Goal: Navigation & Orientation: Find specific page/section

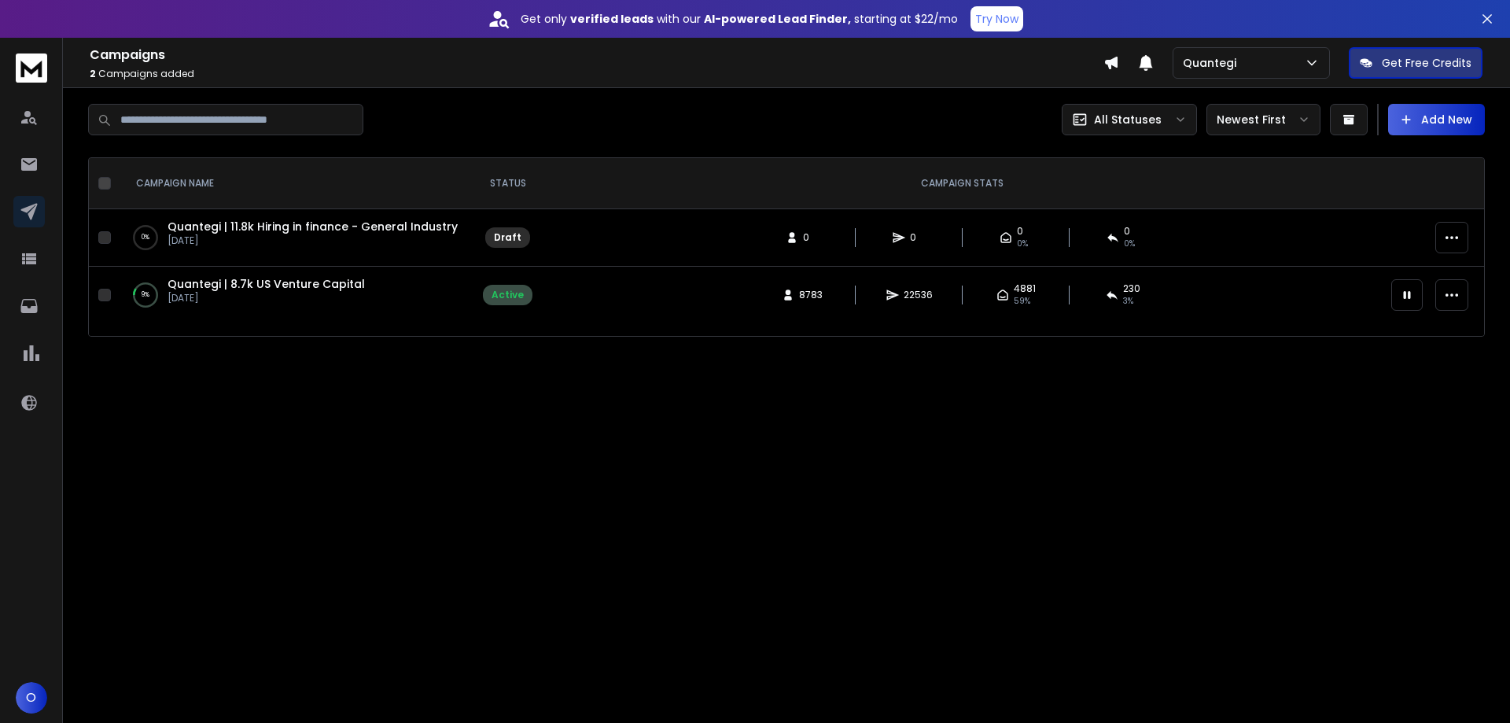
click at [244, 228] on span "Quantegi | 11.8k Hiring in finance - General Industry" at bounding box center [312, 227] width 290 height 16
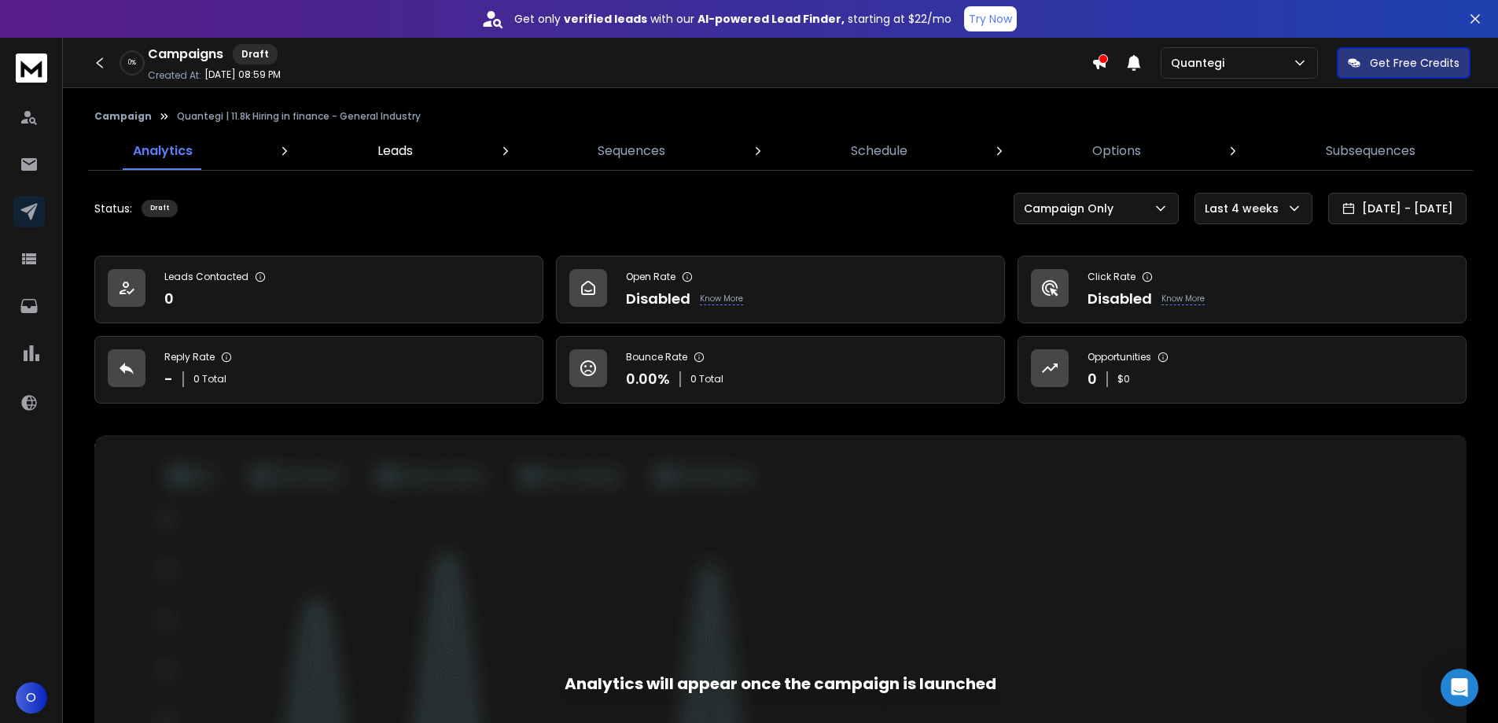
click at [391, 149] on p "Leads" at bounding box center [394, 151] width 35 height 19
click at [389, 157] on p "Leads" at bounding box center [394, 151] width 35 height 19
click at [611, 149] on p "Sequences" at bounding box center [632, 151] width 68 height 19
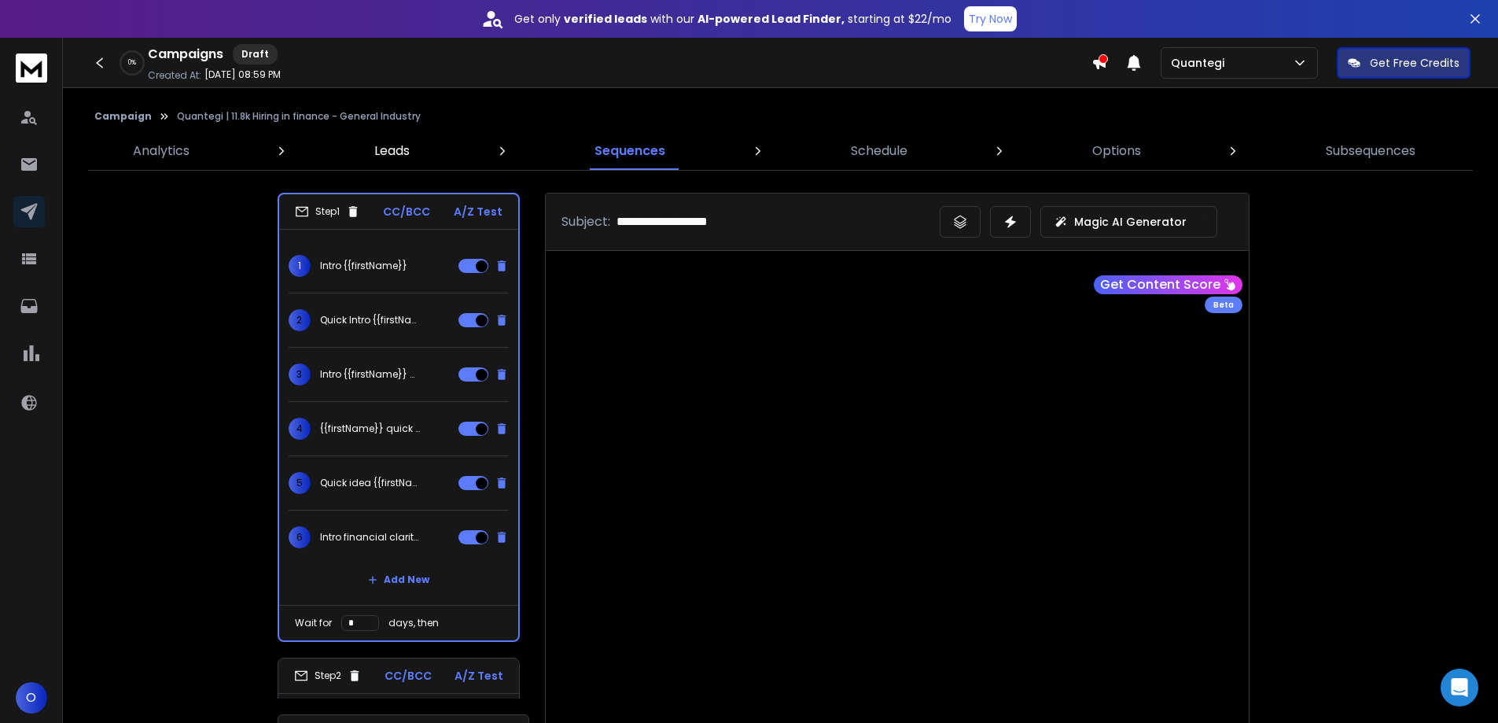
click at [388, 147] on p "Leads" at bounding box center [391, 151] width 35 height 19
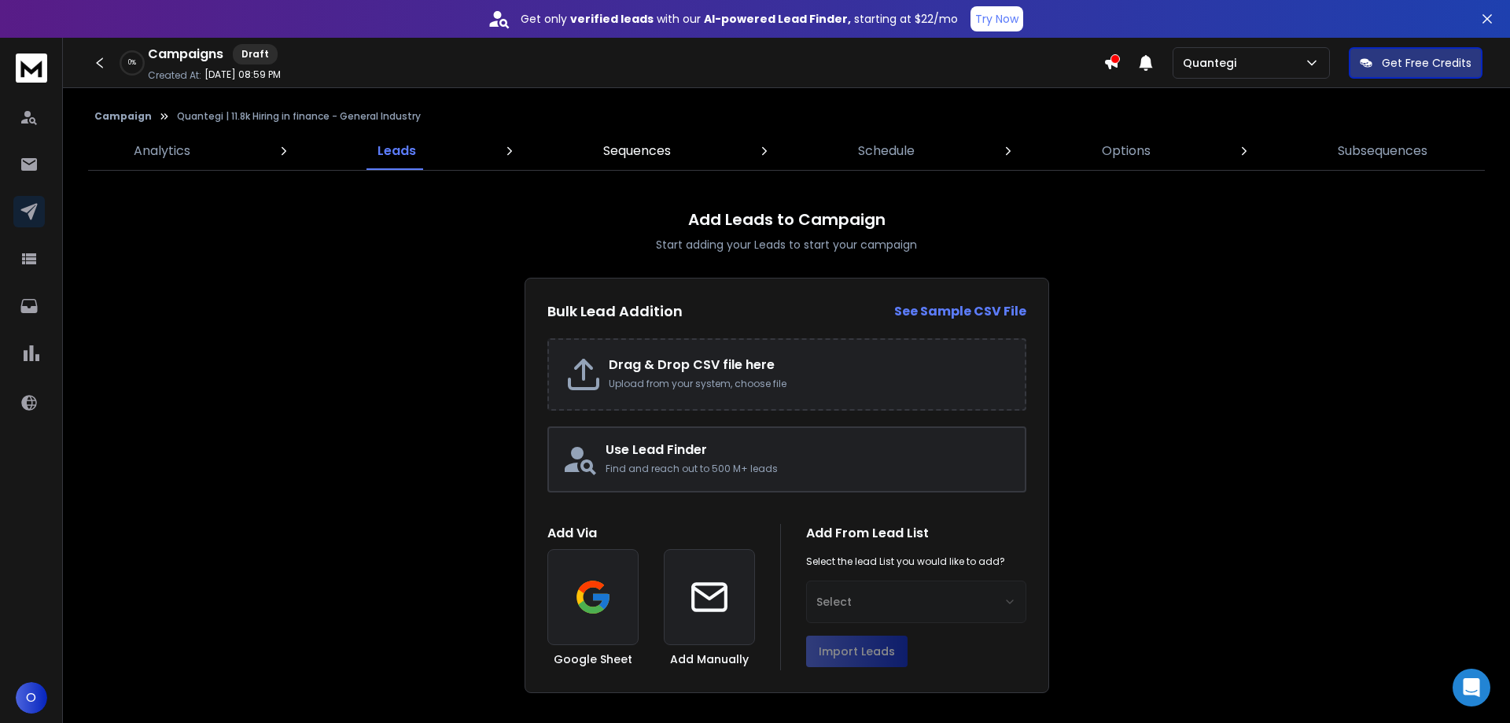
click at [605, 149] on p "Sequences" at bounding box center [637, 151] width 68 height 19
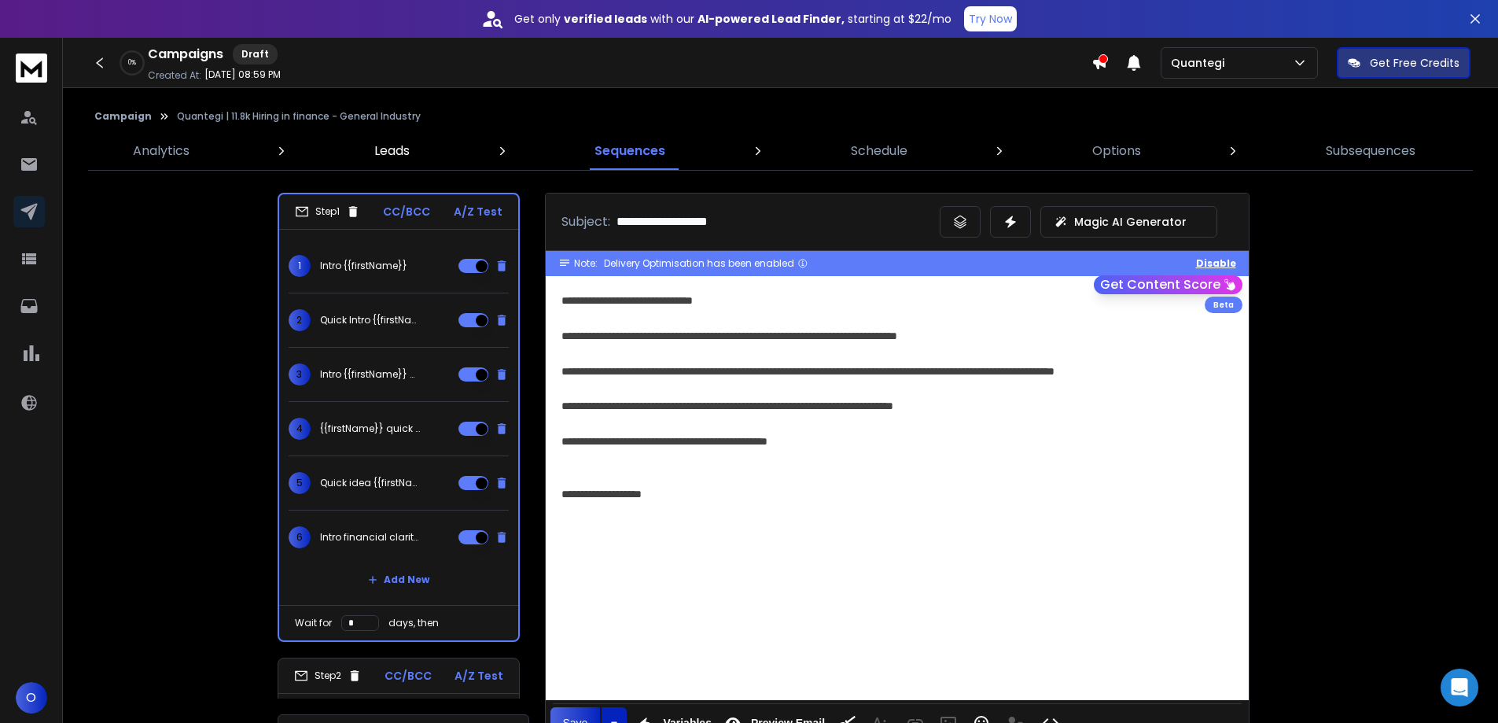
click at [402, 151] on p "Leads" at bounding box center [391, 151] width 35 height 19
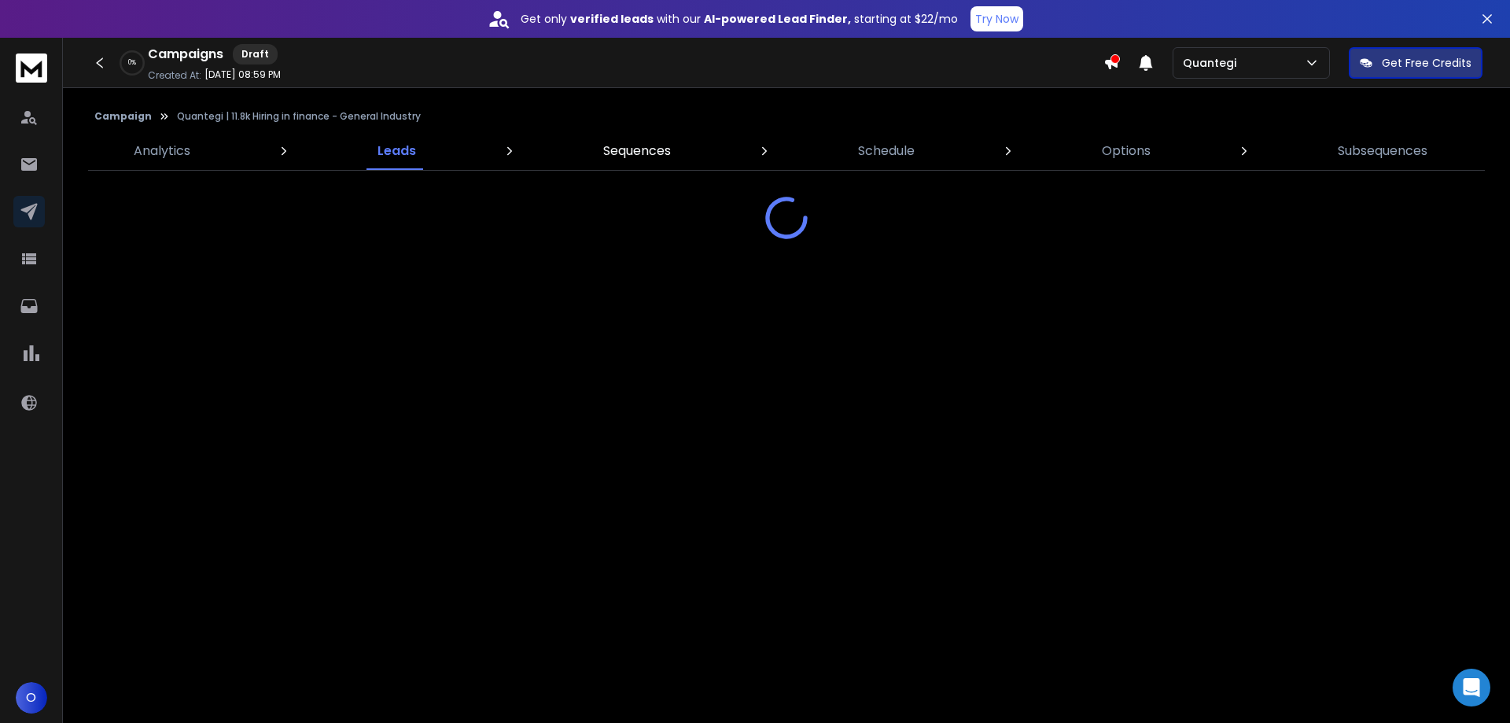
click at [618, 146] on p "Sequences" at bounding box center [637, 151] width 68 height 19
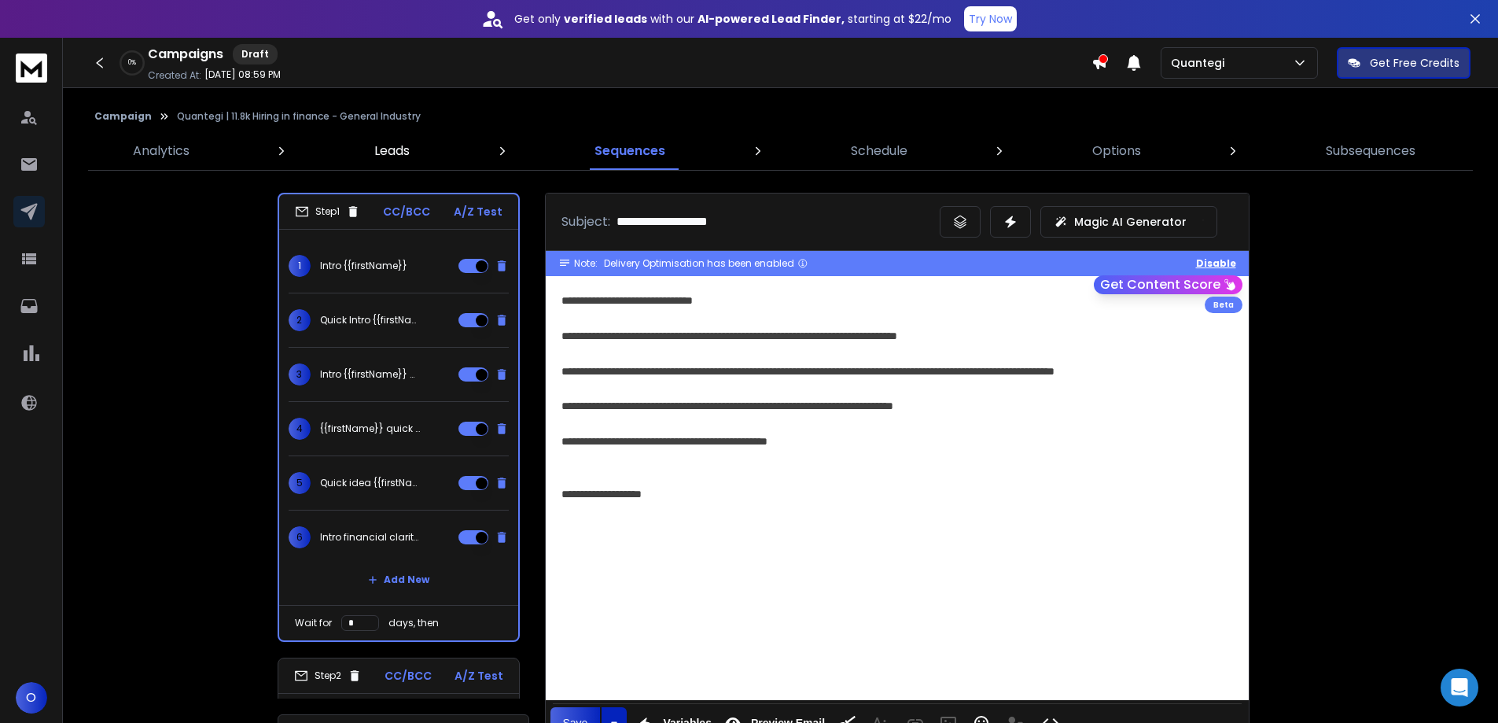
click at [399, 153] on p "Leads" at bounding box center [391, 151] width 35 height 19
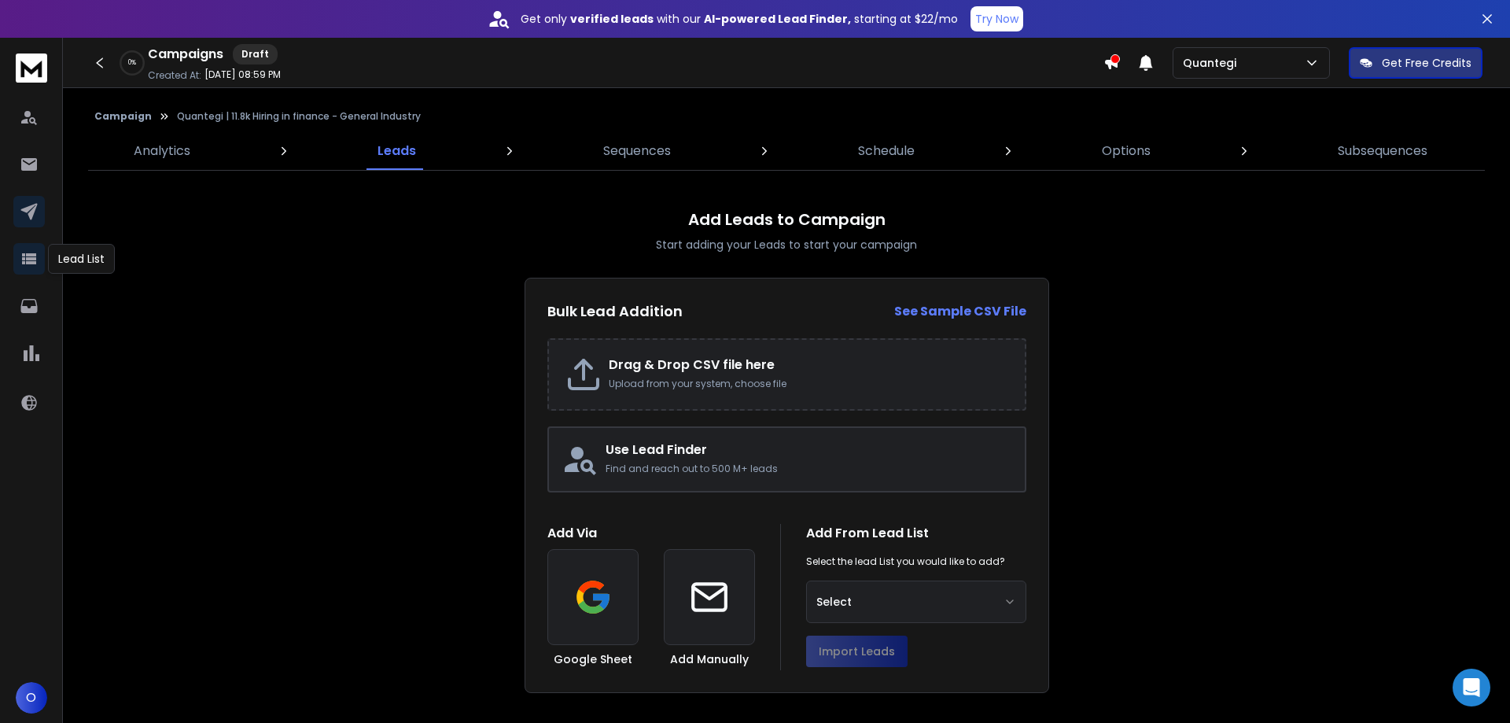
click at [13, 259] on link at bounding box center [28, 258] width 31 height 31
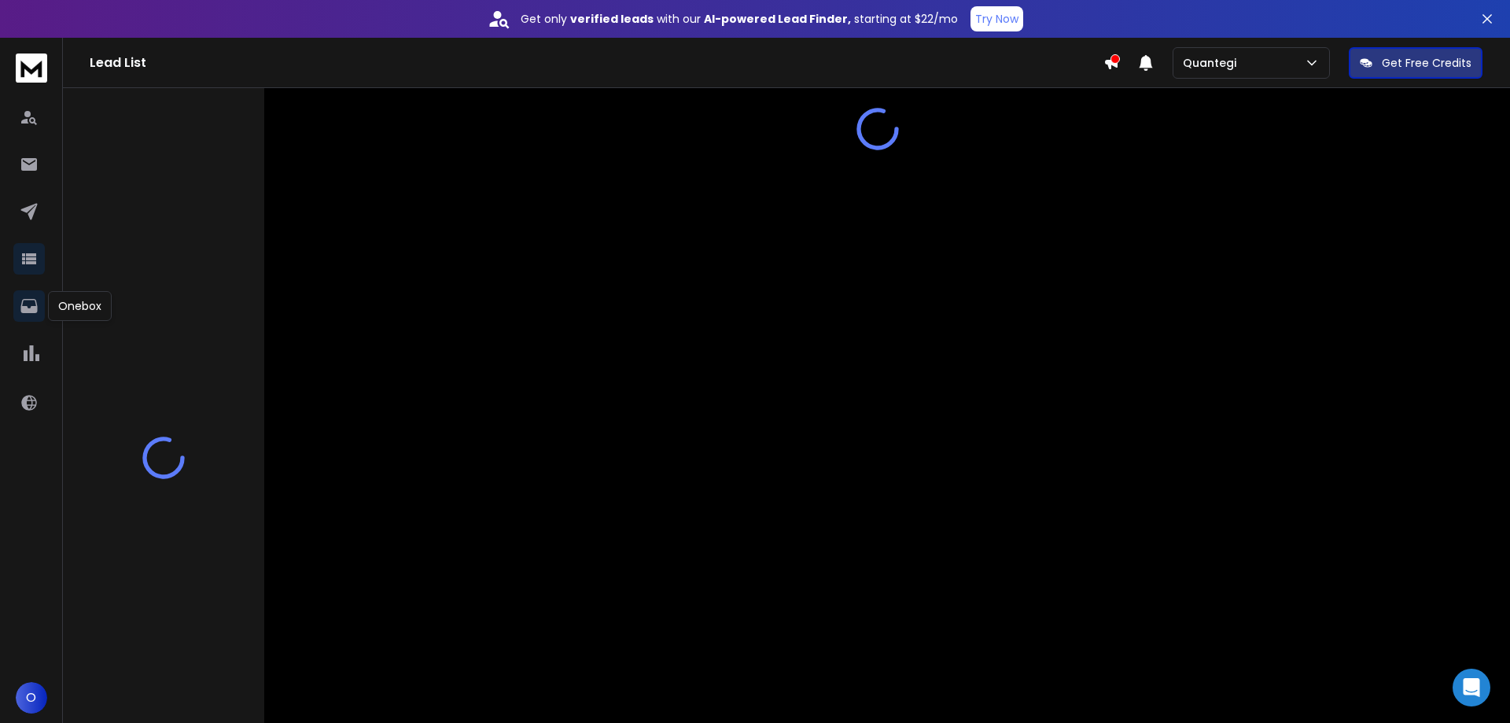
click at [23, 304] on icon at bounding box center [29, 305] width 19 height 19
